Goal: Task Accomplishment & Management: Manage account settings

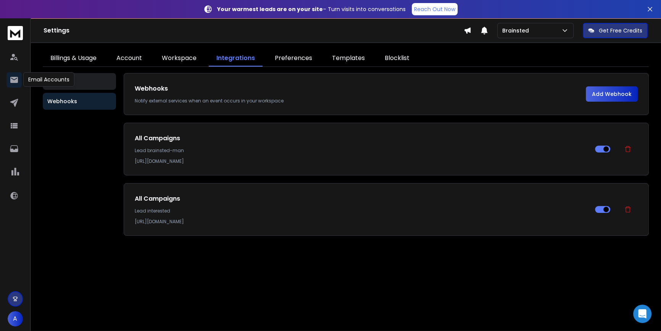
click at [15, 80] on icon at bounding box center [14, 80] width 8 height 6
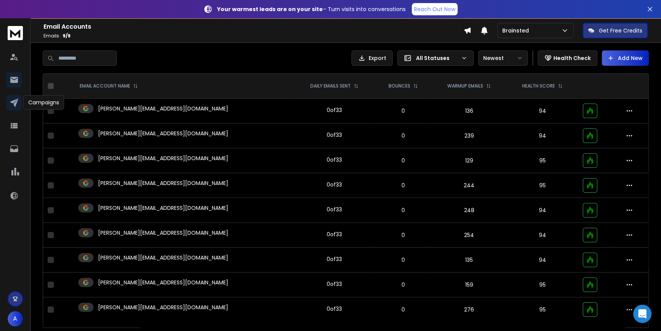
click at [15, 100] on icon at bounding box center [14, 103] width 8 height 8
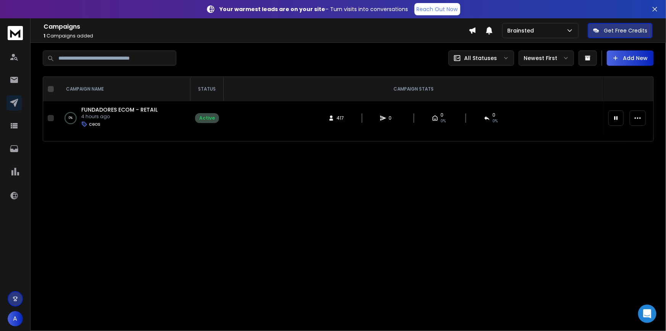
click at [144, 108] on span "FUNDADORES ECOM - RETAIL" at bounding box center [119, 110] width 76 height 8
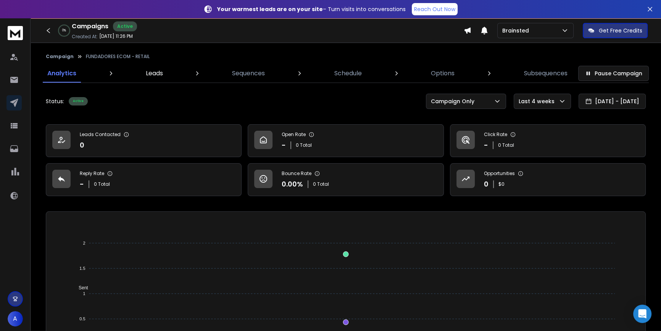
click at [155, 73] on p "Leads" at bounding box center [154, 73] width 17 height 9
